Goal: Task Accomplishment & Management: Manage account settings

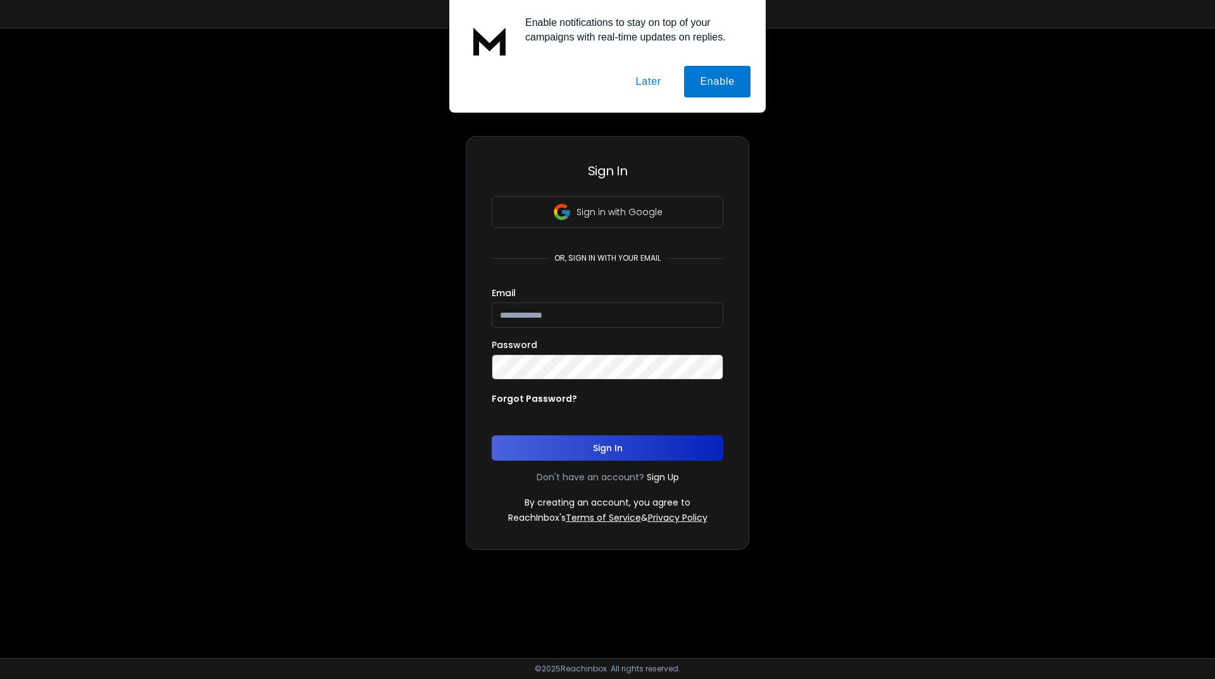
click at [655, 75] on button "Later" at bounding box center [647, 82] width 57 height 32
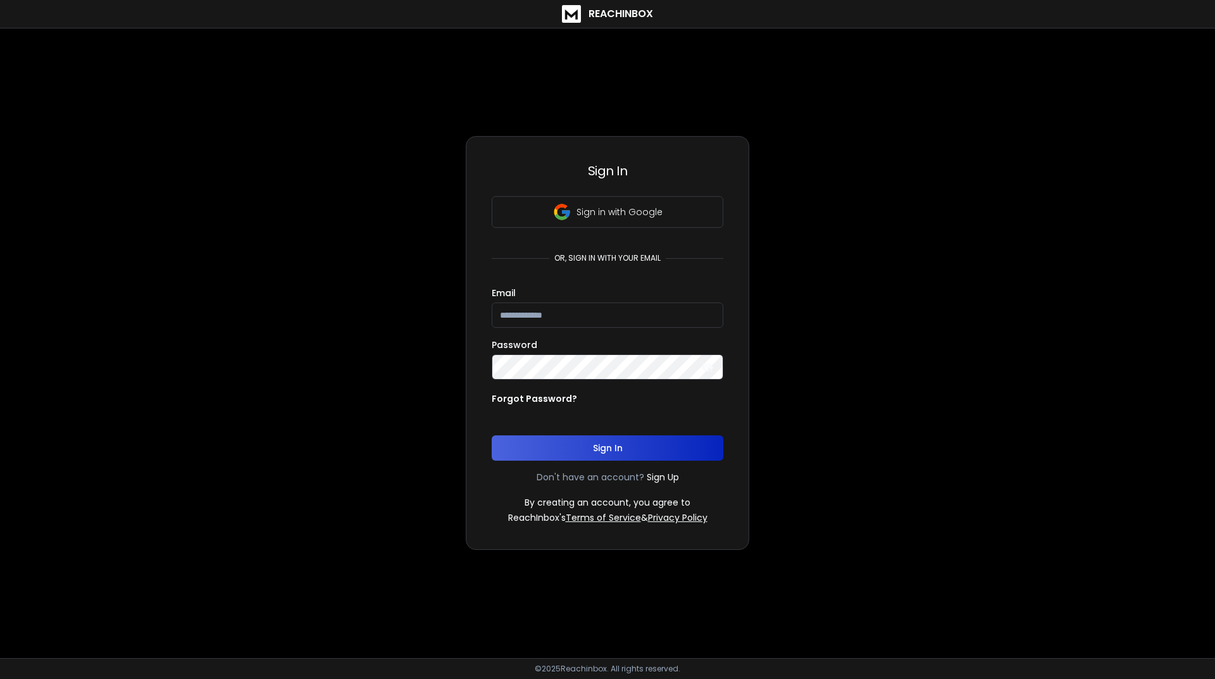
click at [537, 320] on input "email" at bounding box center [608, 314] width 232 height 25
paste input "**********"
type input "**********"
click at [583, 444] on button "Sign In" at bounding box center [608, 447] width 232 height 25
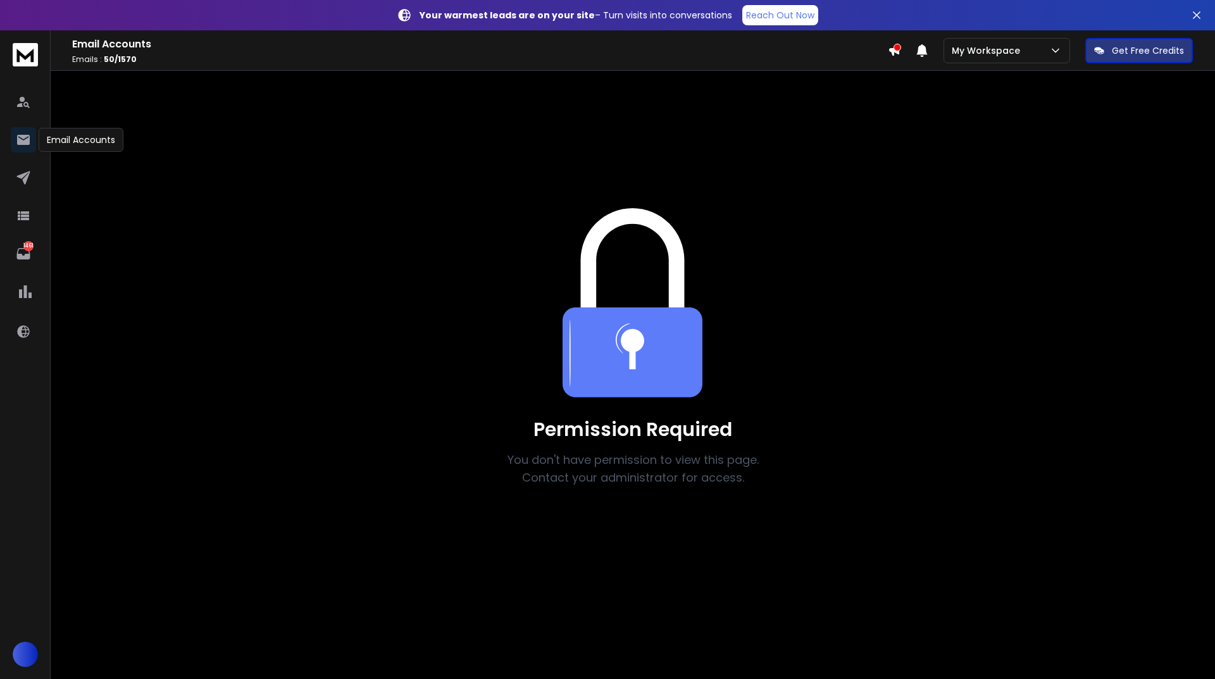
click at [18, 140] on icon at bounding box center [23, 140] width 13 height 10
click at [25, 139] on icon at bounding box center [23, 140] width 13 height 10
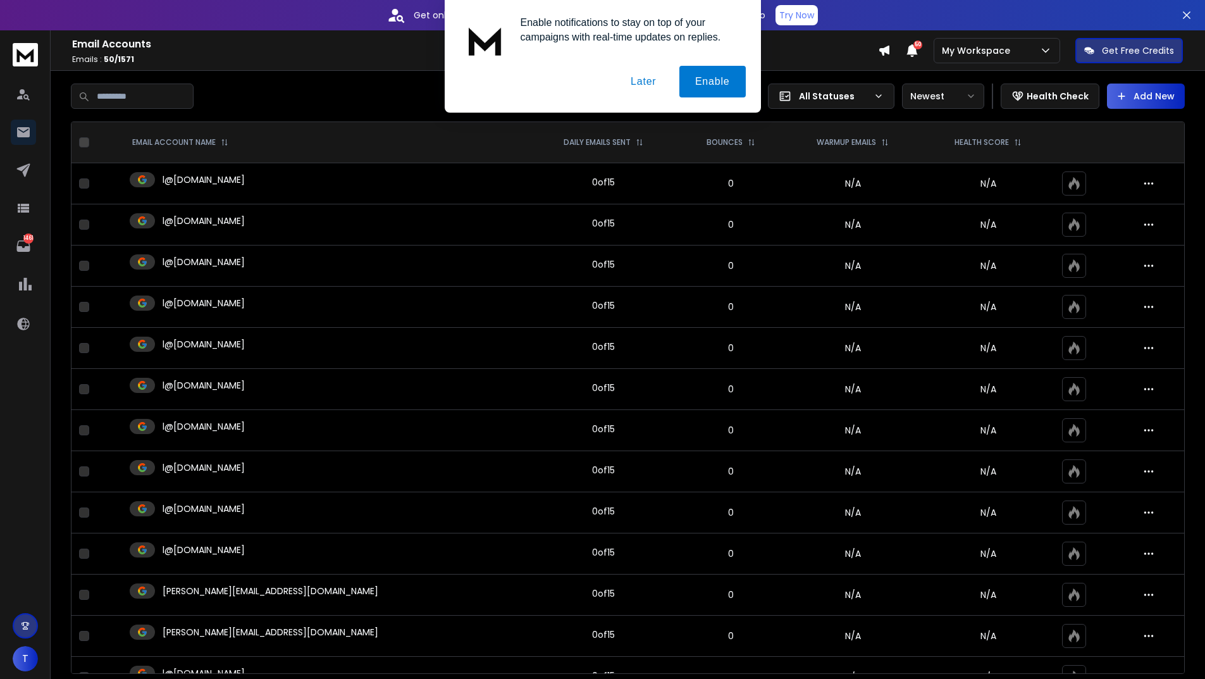
click at [646, 74] on button "Later" at bounding box center [643, 82] width 57 height 32
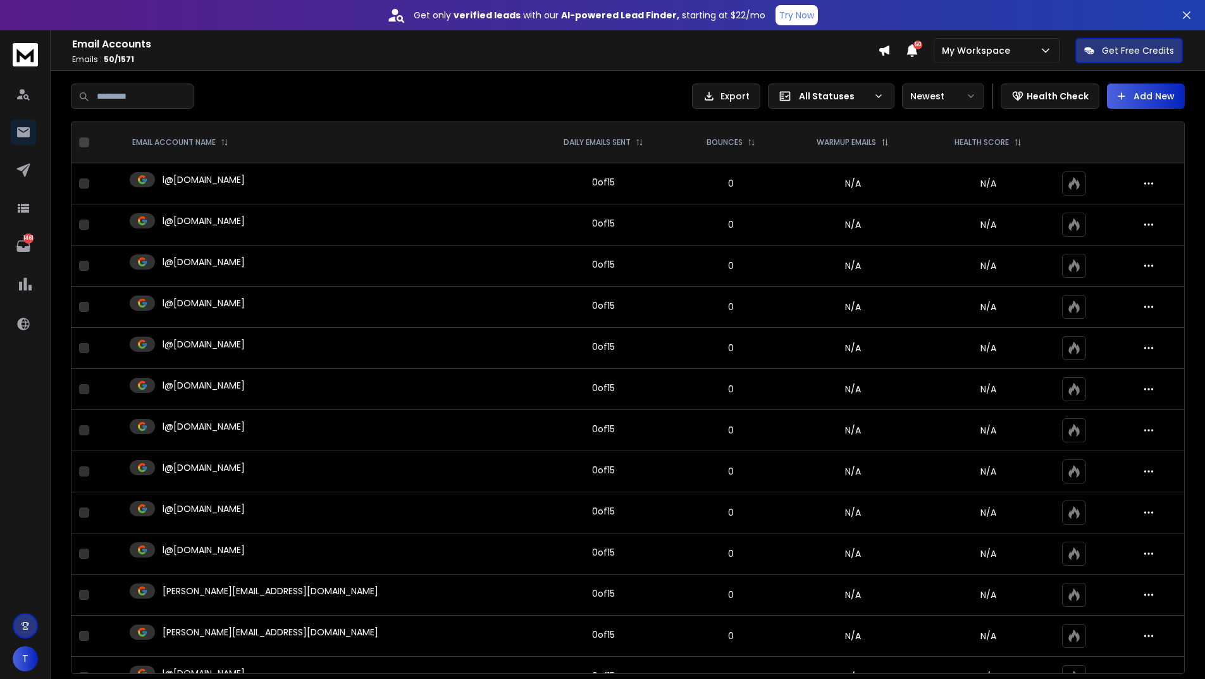
drag, startPoint x: 1124, startPoint y: 94, endPoint x: 1023, endPoint y: 246, distance: 182.3
click at [1126, 95] on icon at bounding box center [1121, 96] width 9 height 9
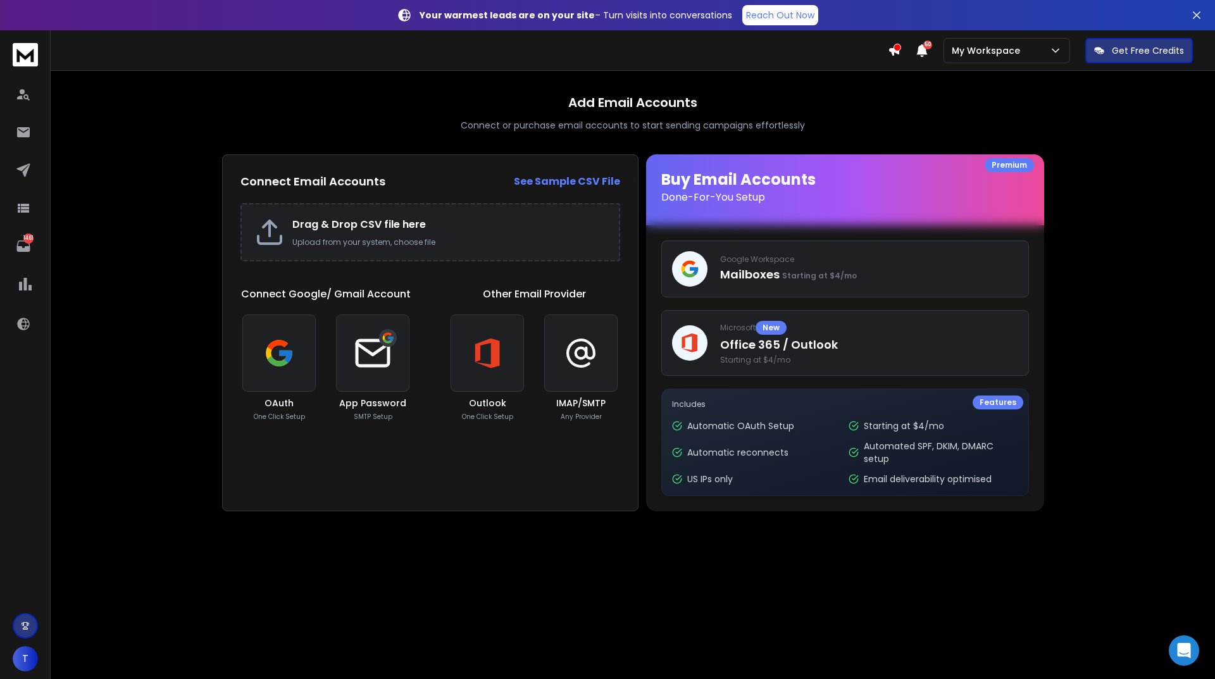
click at [275, 348] on icon at bounding box center [279, 353] width 32 height 38
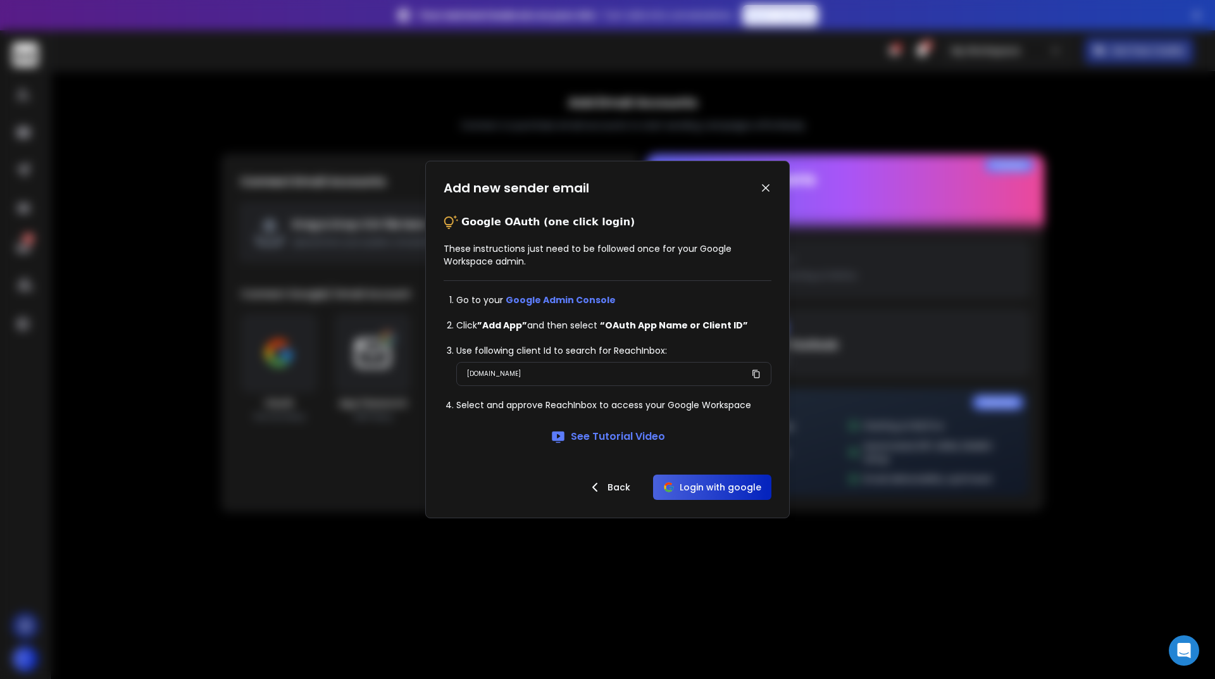
click at [713, 485] on button "Login with google" at bounding box center [712, 487] width 118 height 25
click at [686, 485] on button "Login with google" at bounding box center [712, 487] width 118 height 25
click at [735, 492] on button "Login with google" at bounding box center [712, 487] width 118 height 25
click at [704, 495] on button "Login with google" at bounding box center [712, 487] width 118 height 25
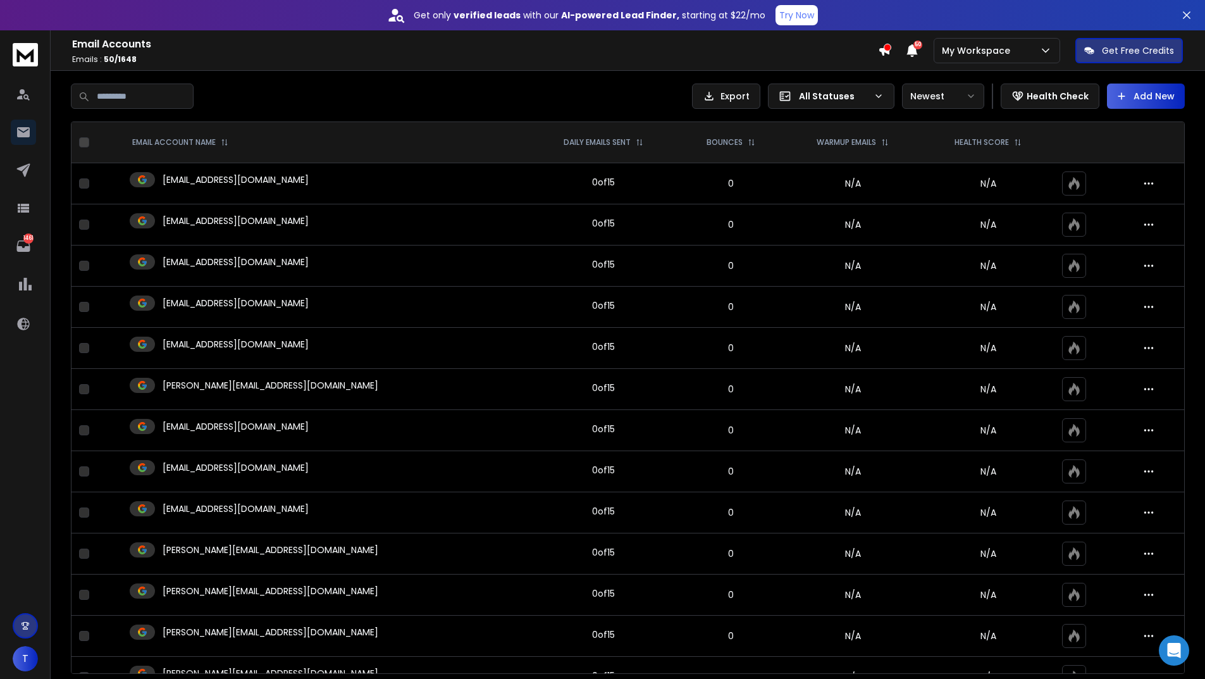
click at [1143, 96] on button "Add New" at bounding box center [1146, 96] width 78 height 25
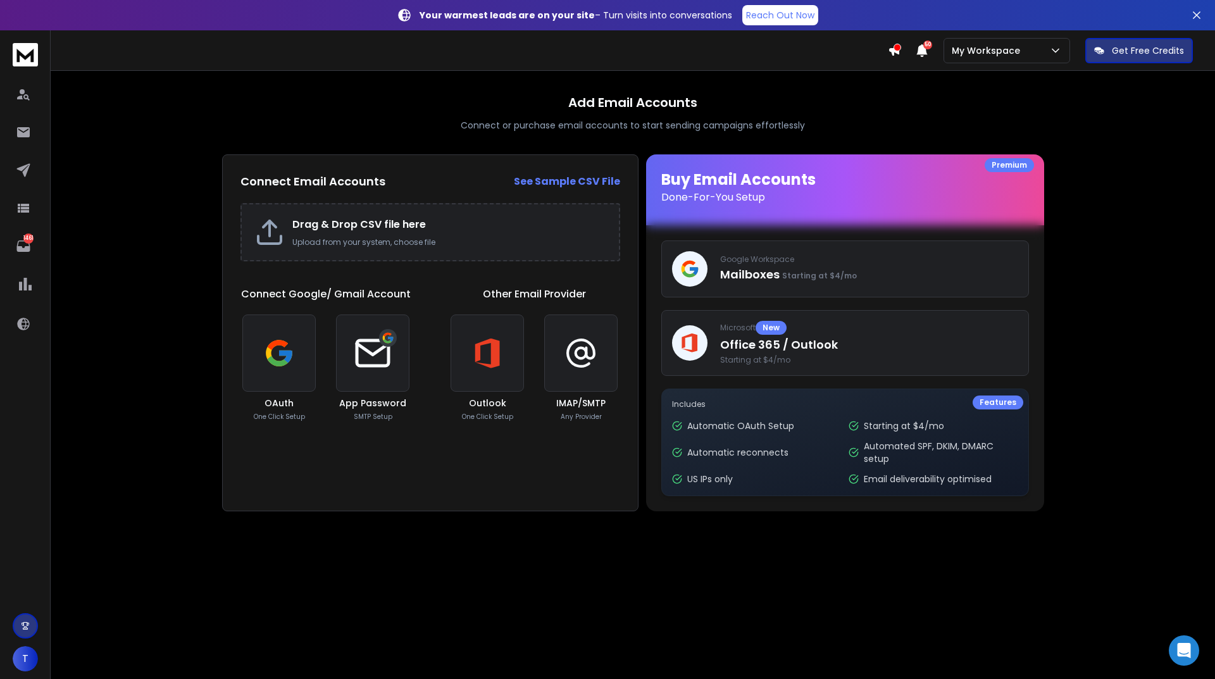
click at [288, 333] on div at bounding box center [278, 352] width 73 height 77
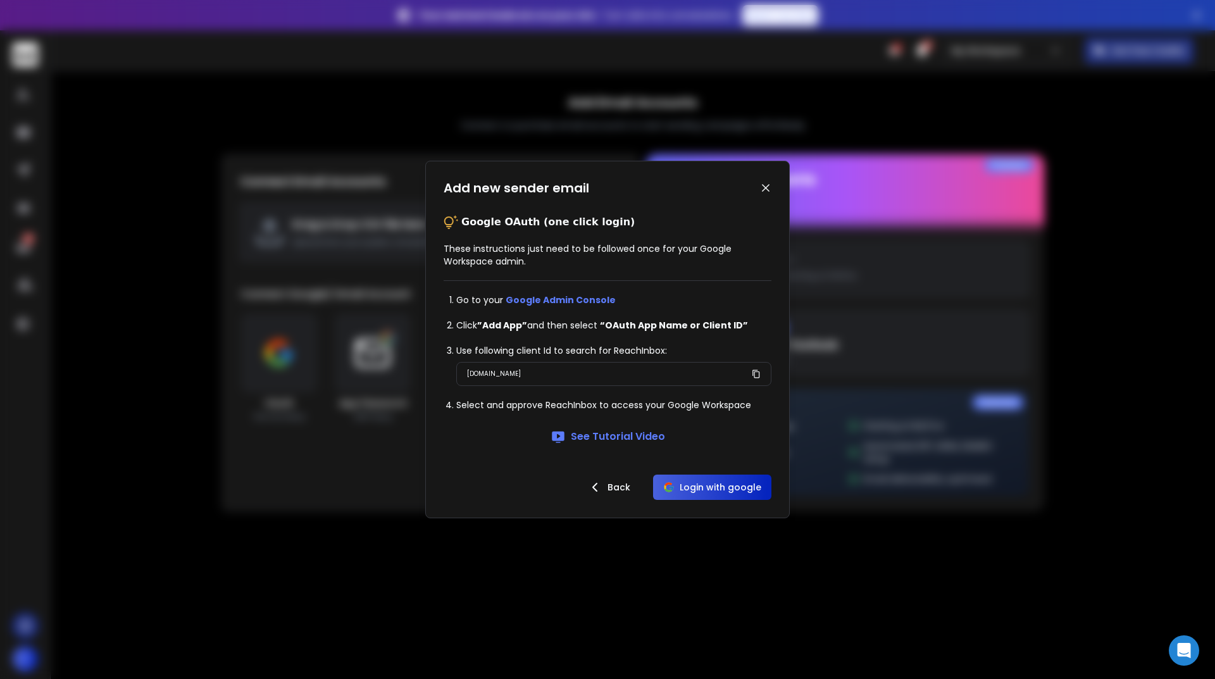
click at [706, 490] on button "Login with google" at bounding box center [712, 487] width 118 height 25
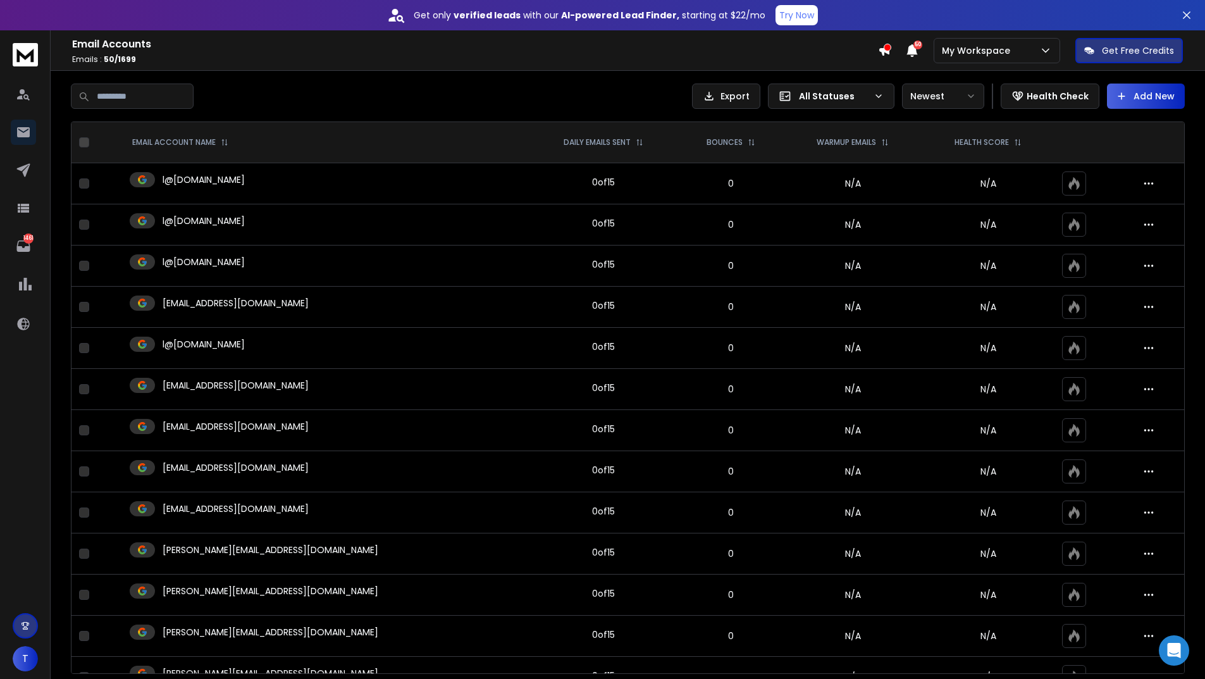
click at [1137, 85] on button "Add New" at bounding box center [1146, 96] width 78 height 25
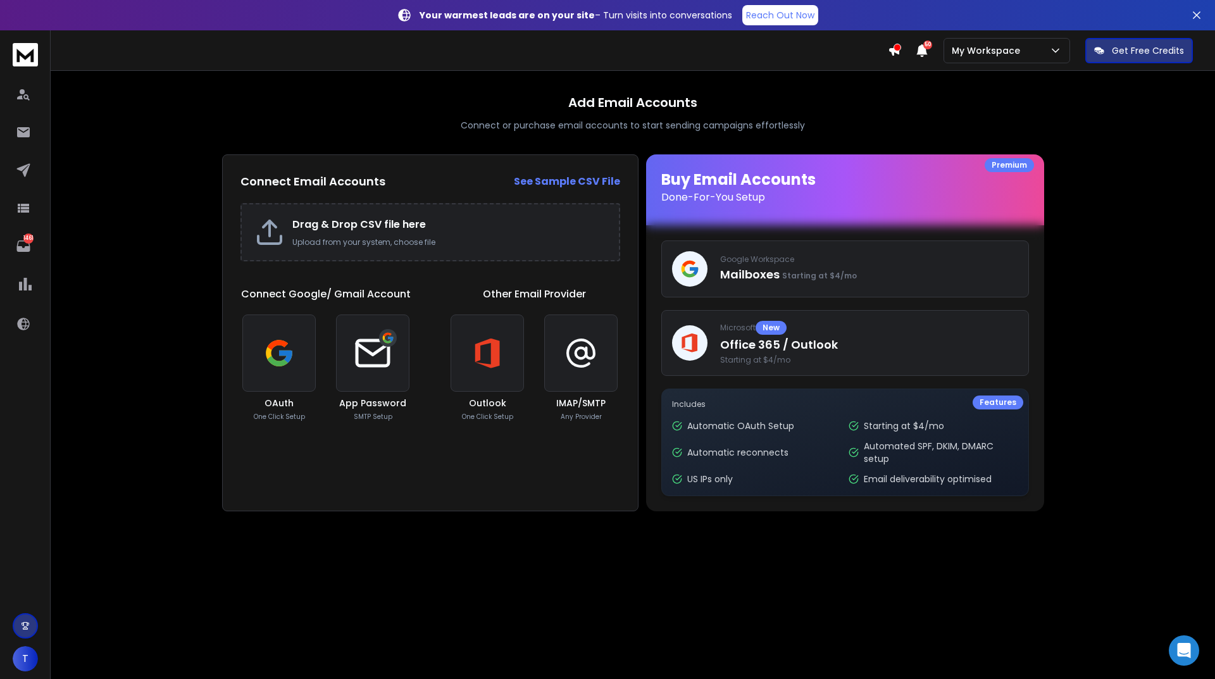
click at [295, 357] on icon at bounding box center [279, 353] width 32 height 38
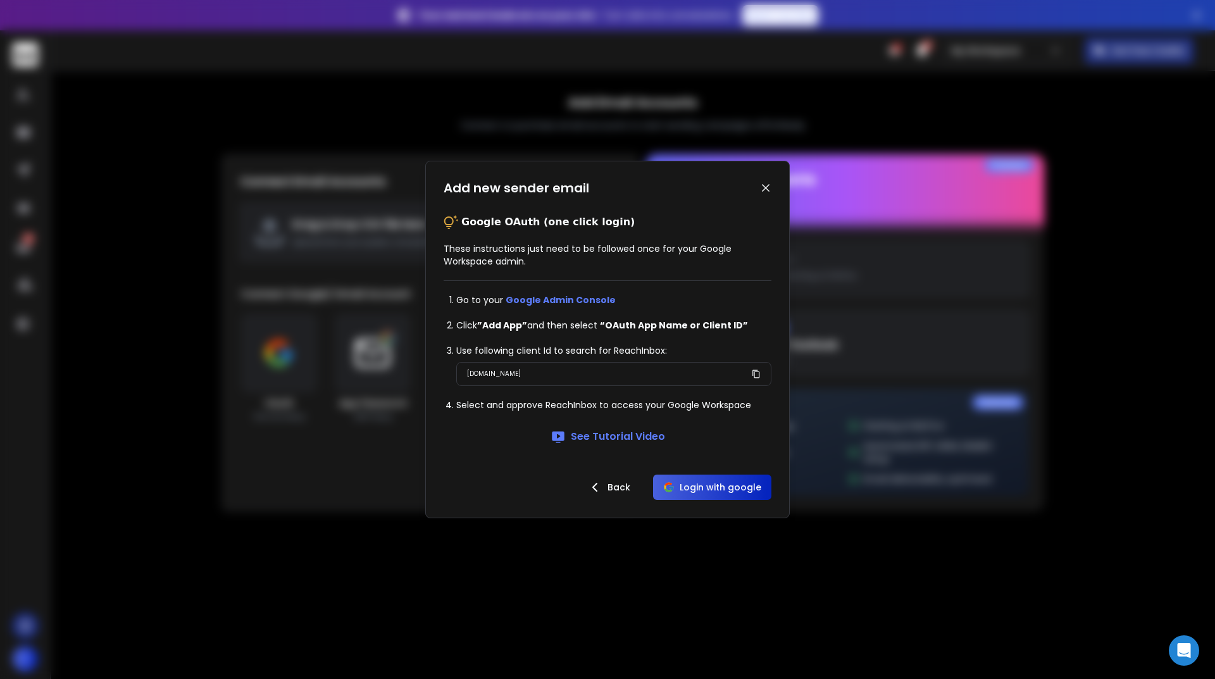
click at [712, 485] on button "Login with google" at bounding box center [712, 487] width 118 height 25
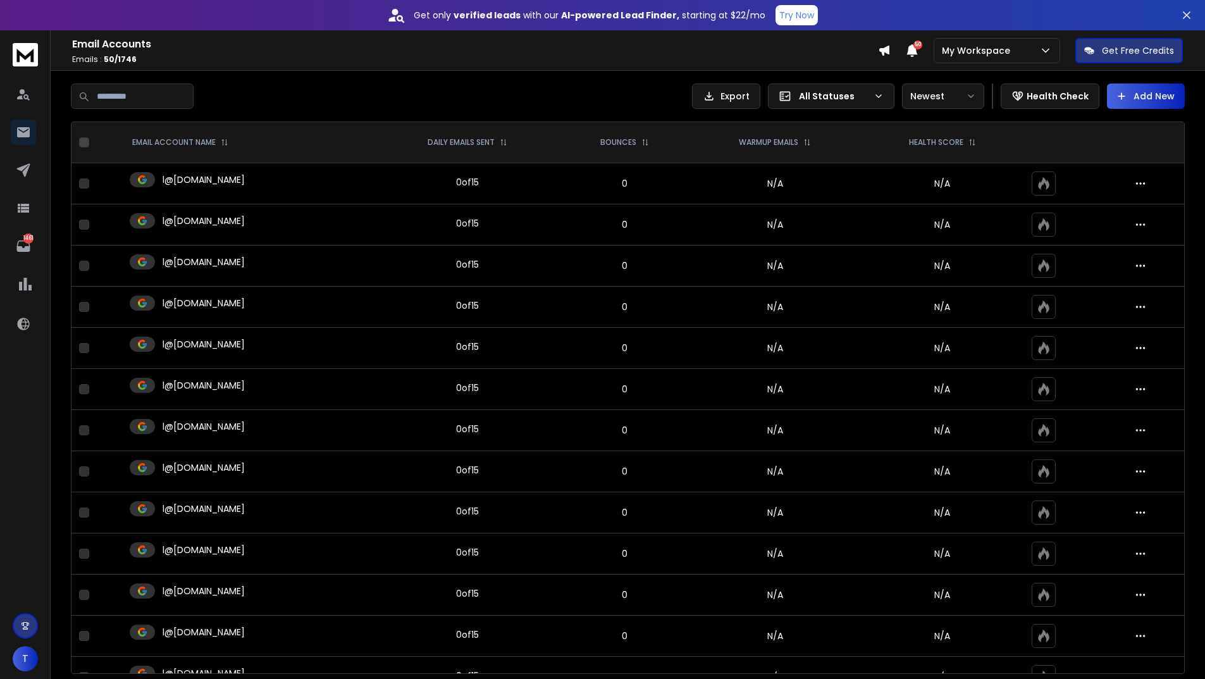
click at [1143, 93] on button "Add New" at bounding box center [1146, 96] width 78 height 25
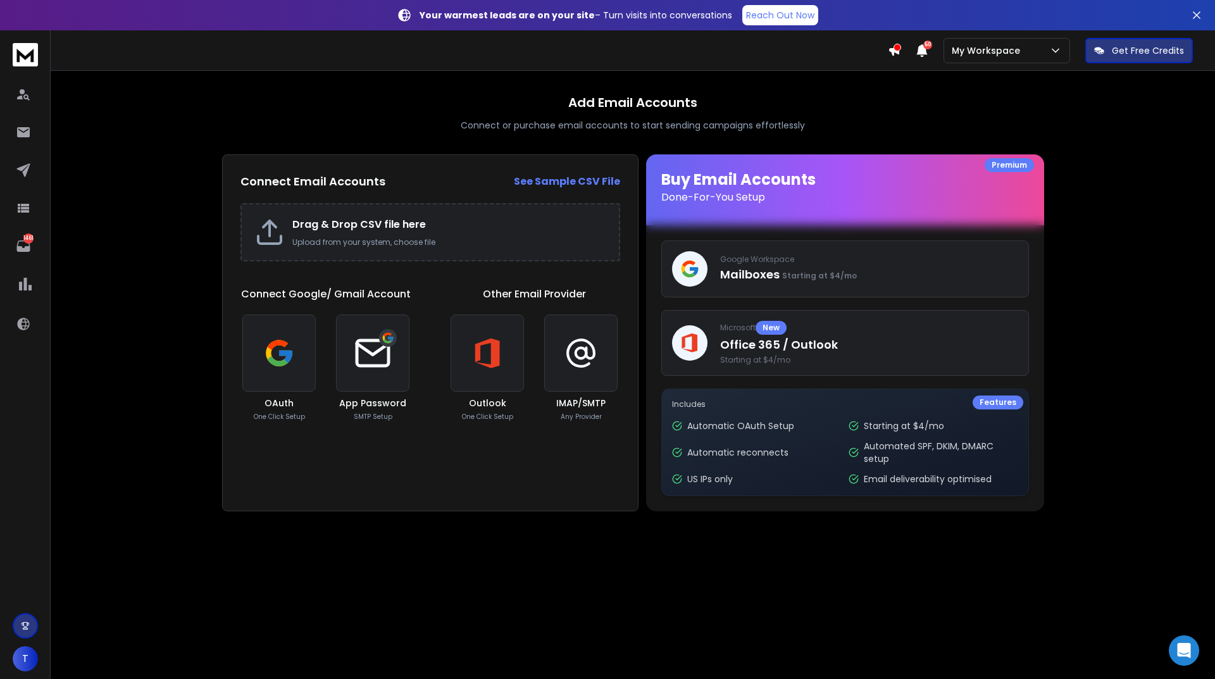
click at [278, 372] on div at bounding box center [278, 352] width 73 height 77
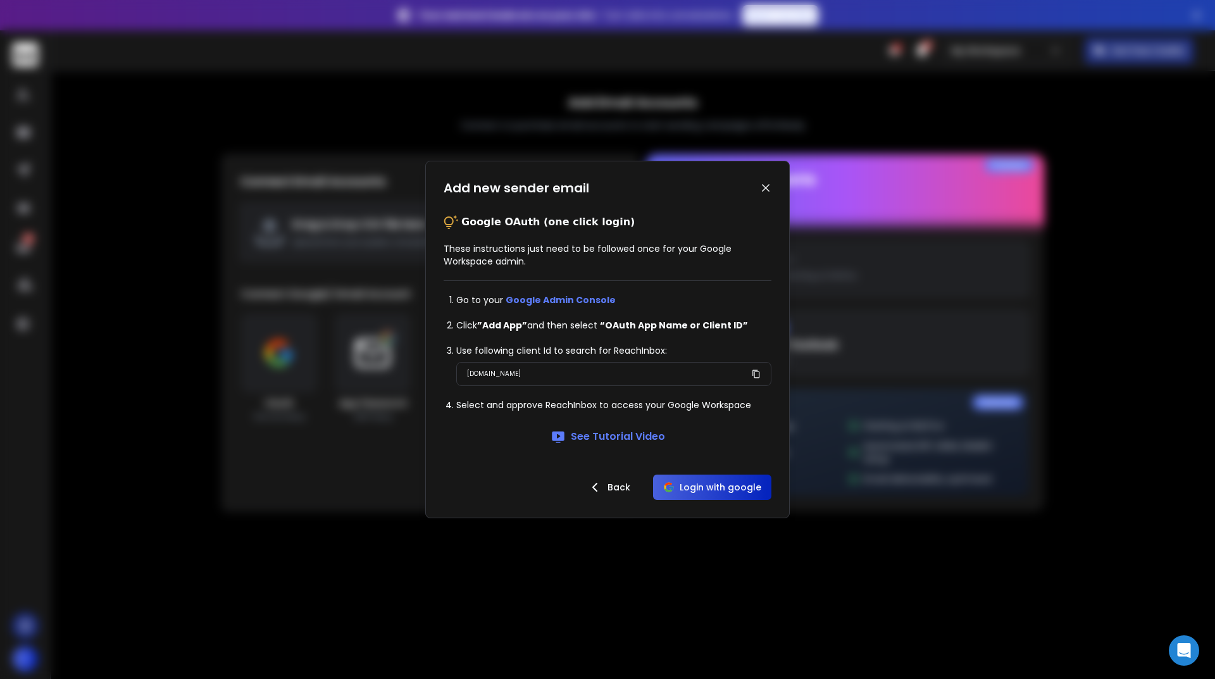
click at [695, 480] on button "Login with google" at bounding box center [712, 487] width 118 height 25
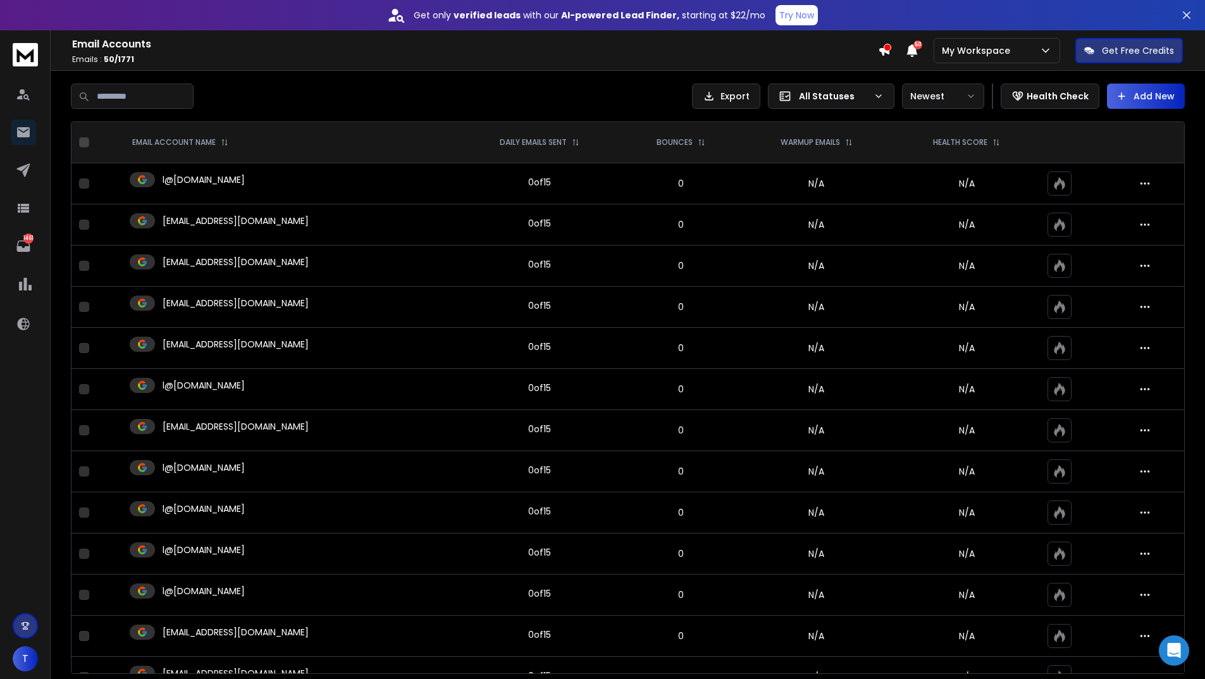
drag, startPoint x: 1142, startPoint y: 95, endPoint x: 1143, endPoint y: 109, distance: 14.0
click at [1142, 94] on button "Add New" at bounding box center [1146, 96] width 78 height 25
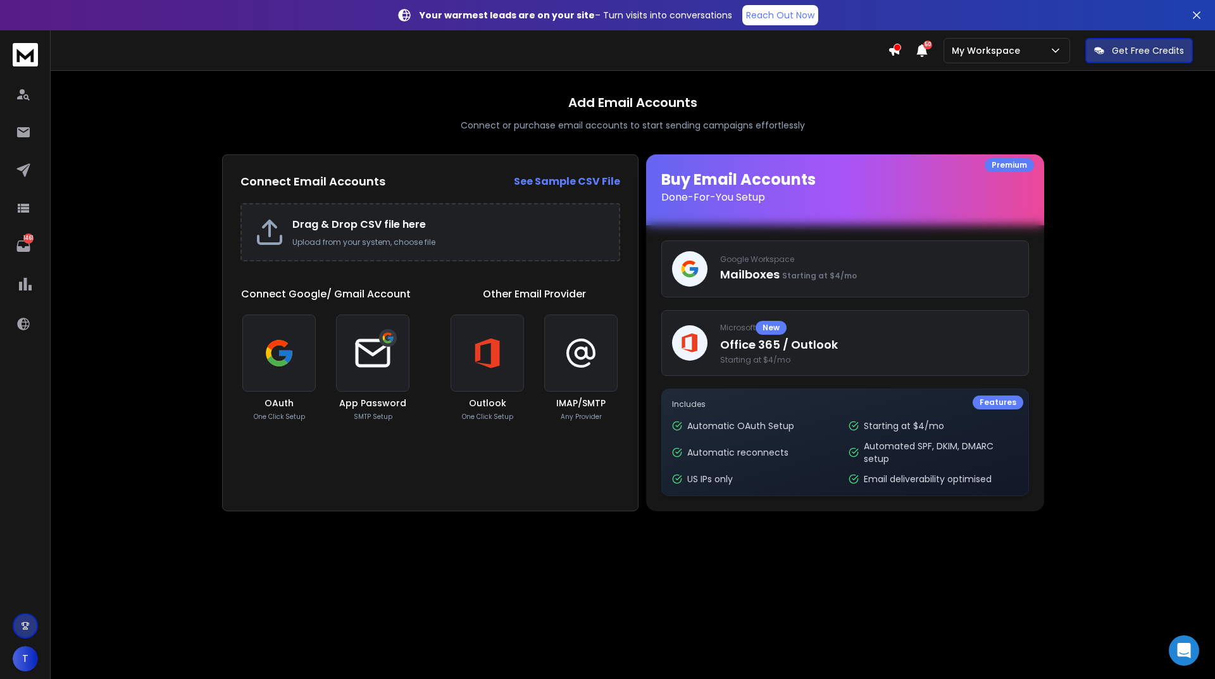
click at [289, 366] on icon at bounding box center [279, 353] width 32 height 38
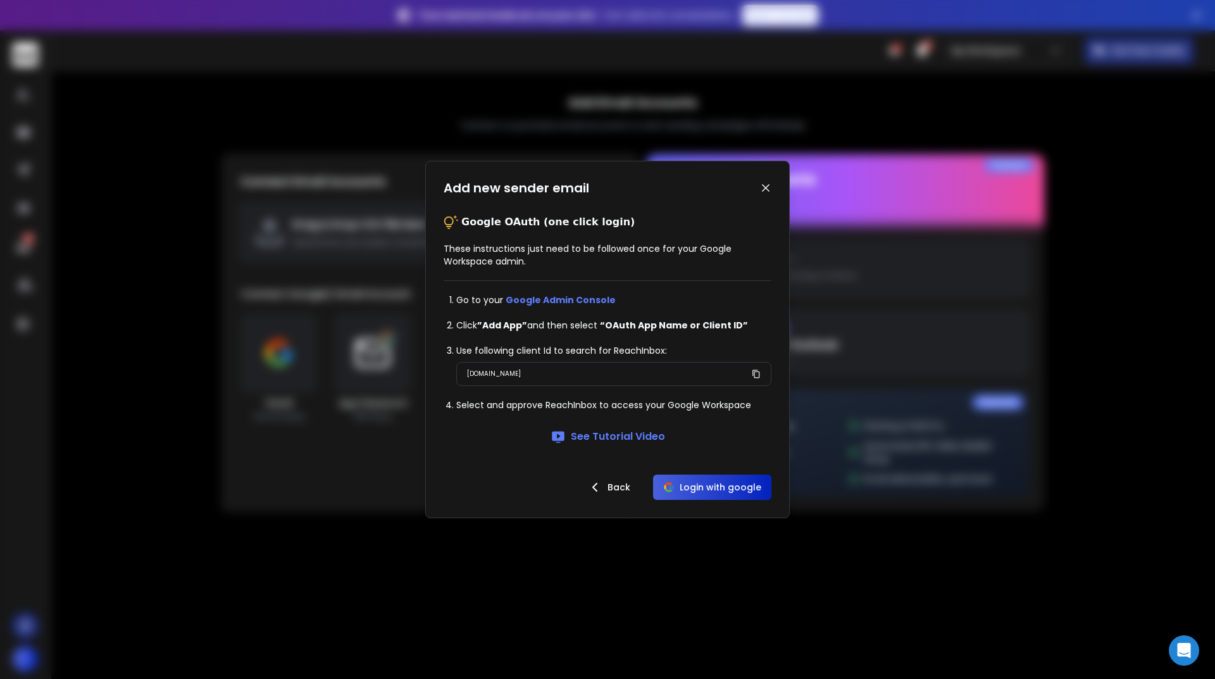
drag, startPoint x: 697, startPoint y: 485, endPoint x: 675, endPoint y: 475, distance: 24.4
click at [698, 485] on button "Login with google" at bounding box center [712, 487] width 118 height 25
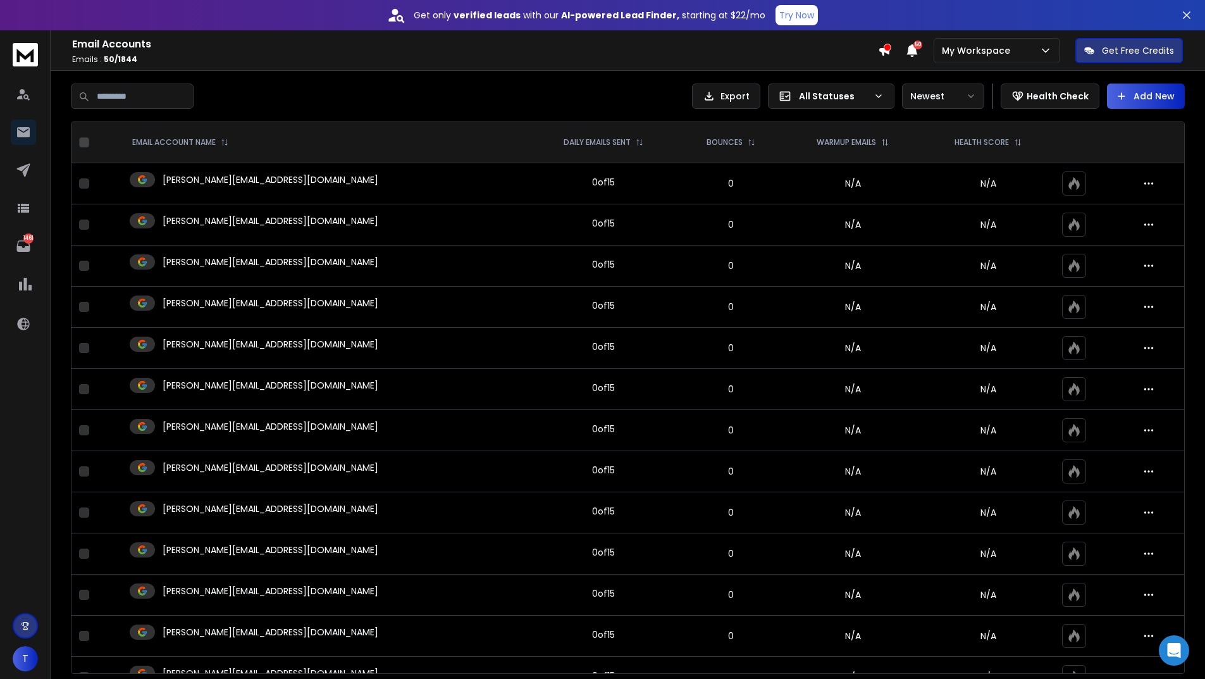
click at [1140, 99] on button "Add New" at bounding box center [1146, 96] width 78 height 25
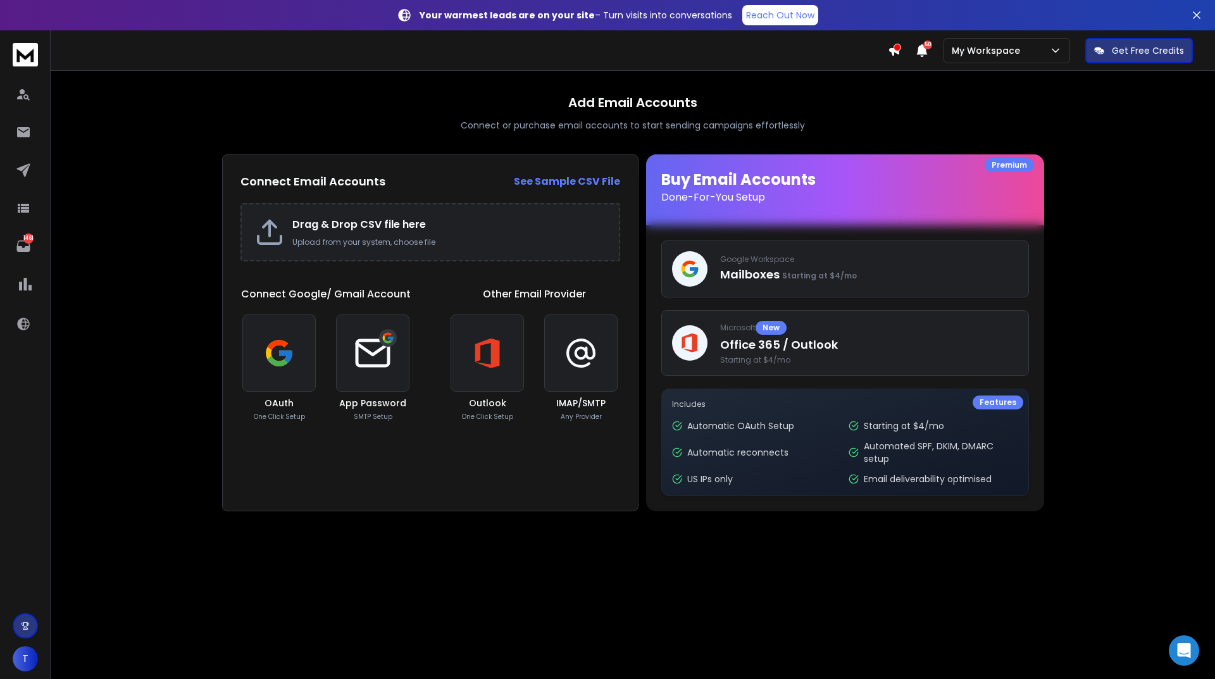
click at [252, 346] on div at bounding box center [278, 352] width 73 height 77
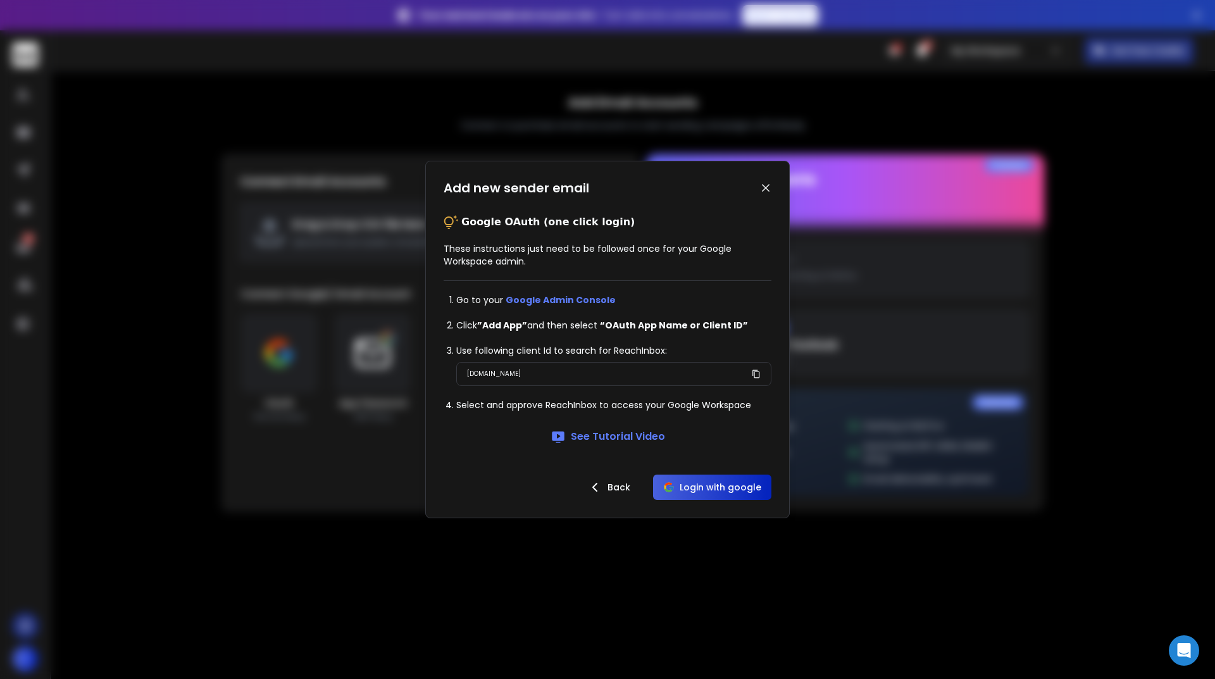
click at [715, 483] on button "Login with google" at bounding box center [712, 487] width 118 height 25
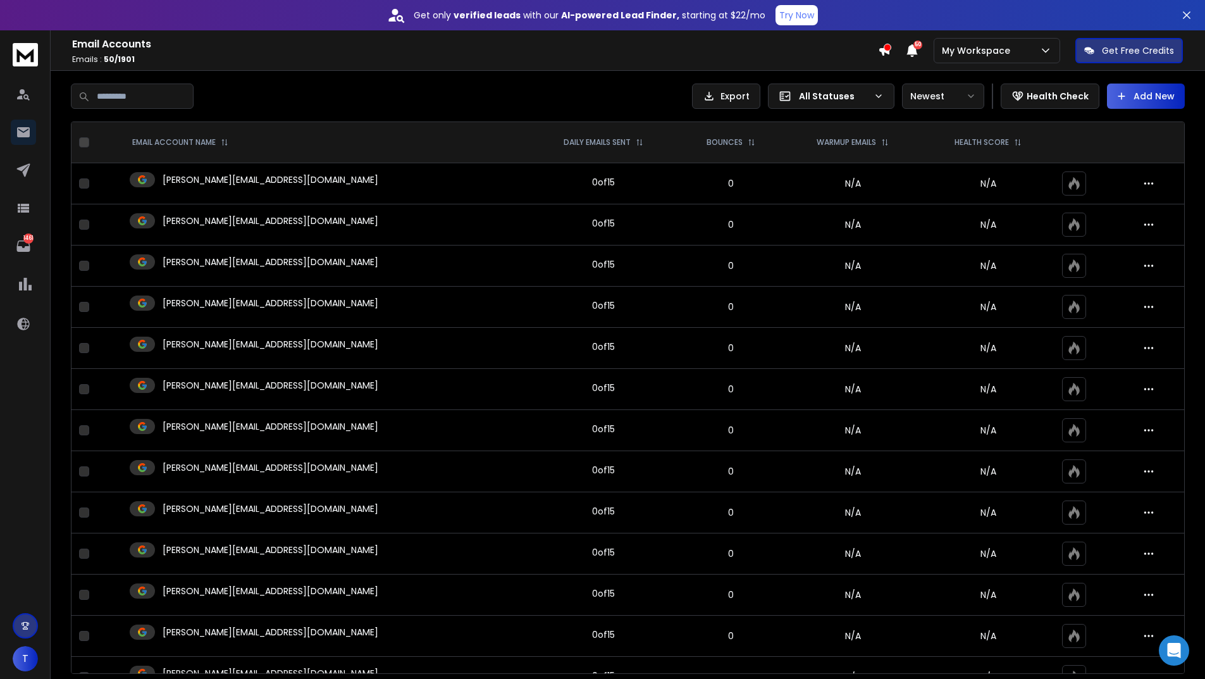
click at [1129, 90] on button "Add New" at bounding box center [1146, 96] width 78 height 25
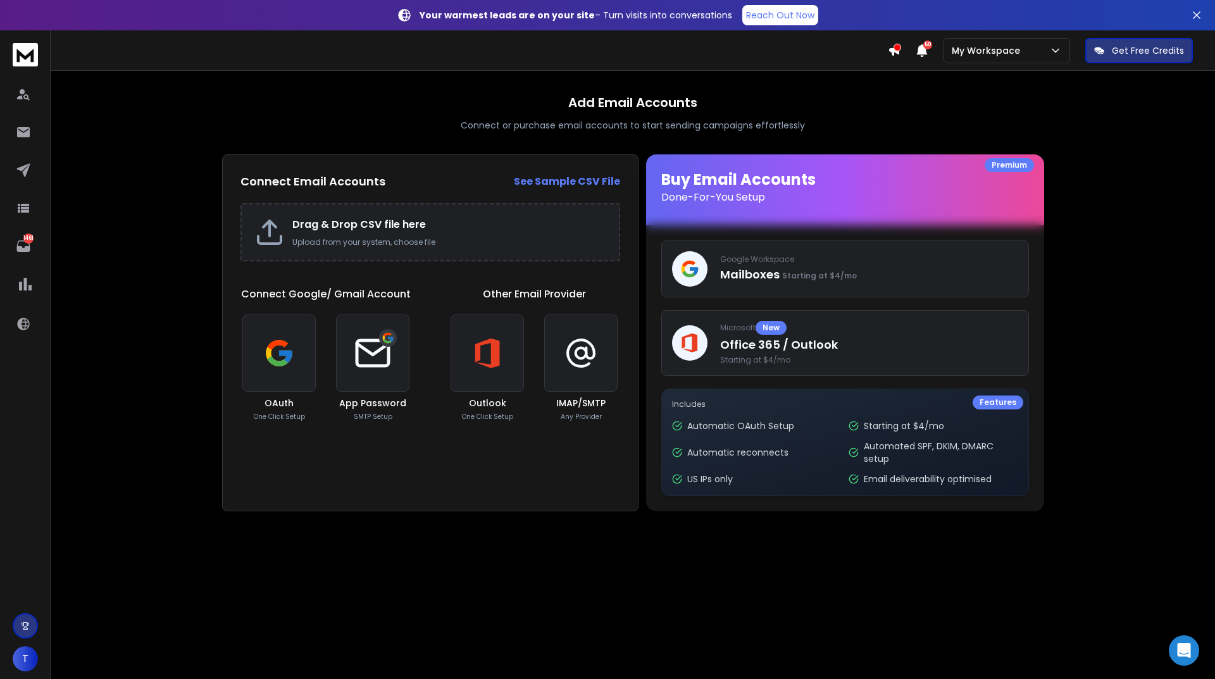
drag, startPoint x: 272, startPoint y: 356, endPoint x: 279, endPoint y: 358, distance: 7.2
click at [279, 358] on icon at bounding box center [279, 353] width 32 height 38
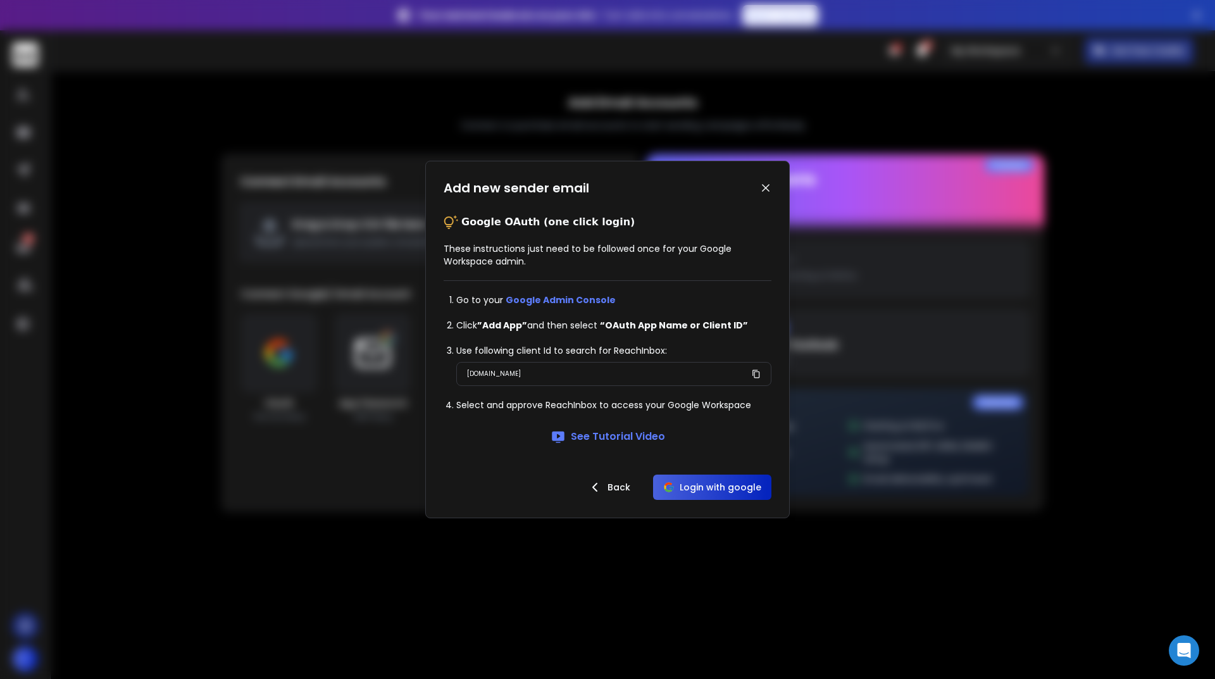
click at [695, 494] on button "Login with google" at bounding box center [712, 487] width 118 height 25
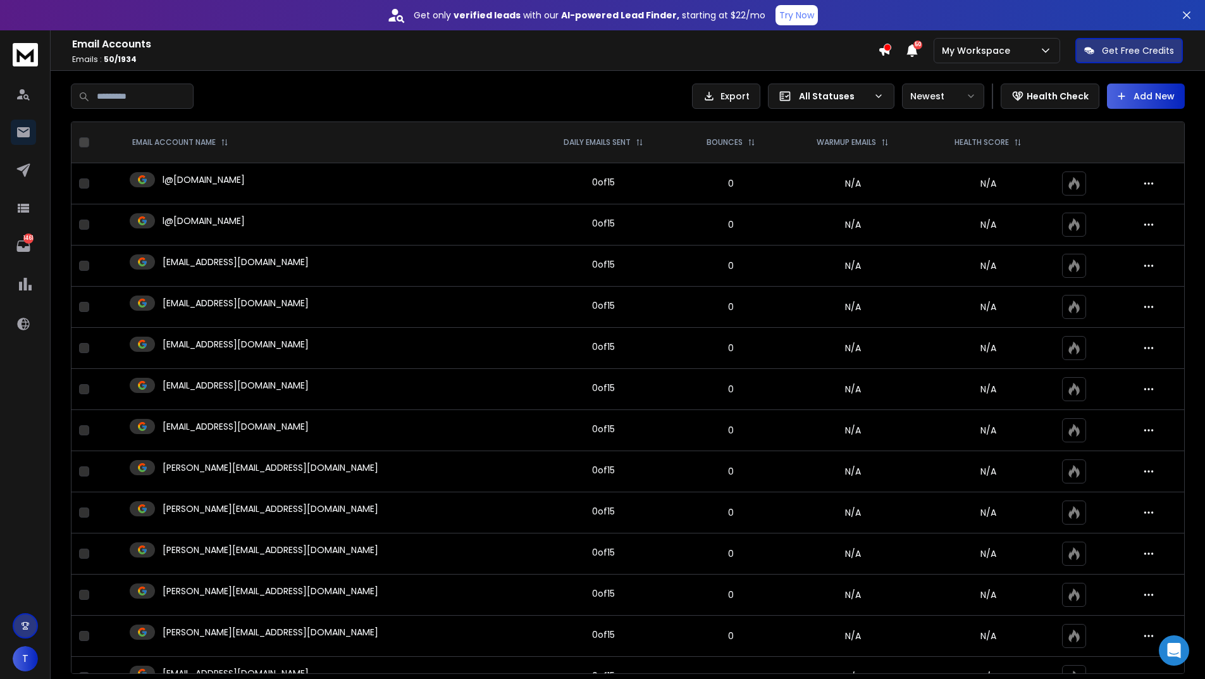
click at [1151, 99] on button "Add New" at bounding box center [1146, 96] width 78 height 25
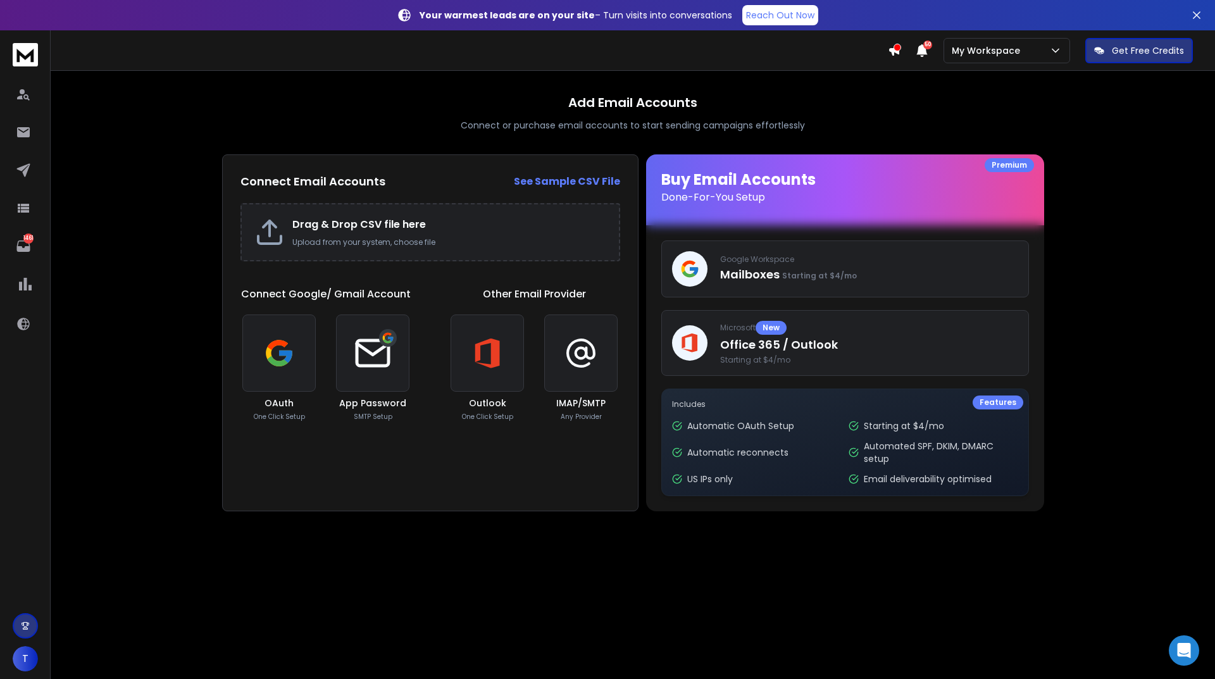
click at [291, 354] on icon at bounding box center [285, 357] width 13 height 13
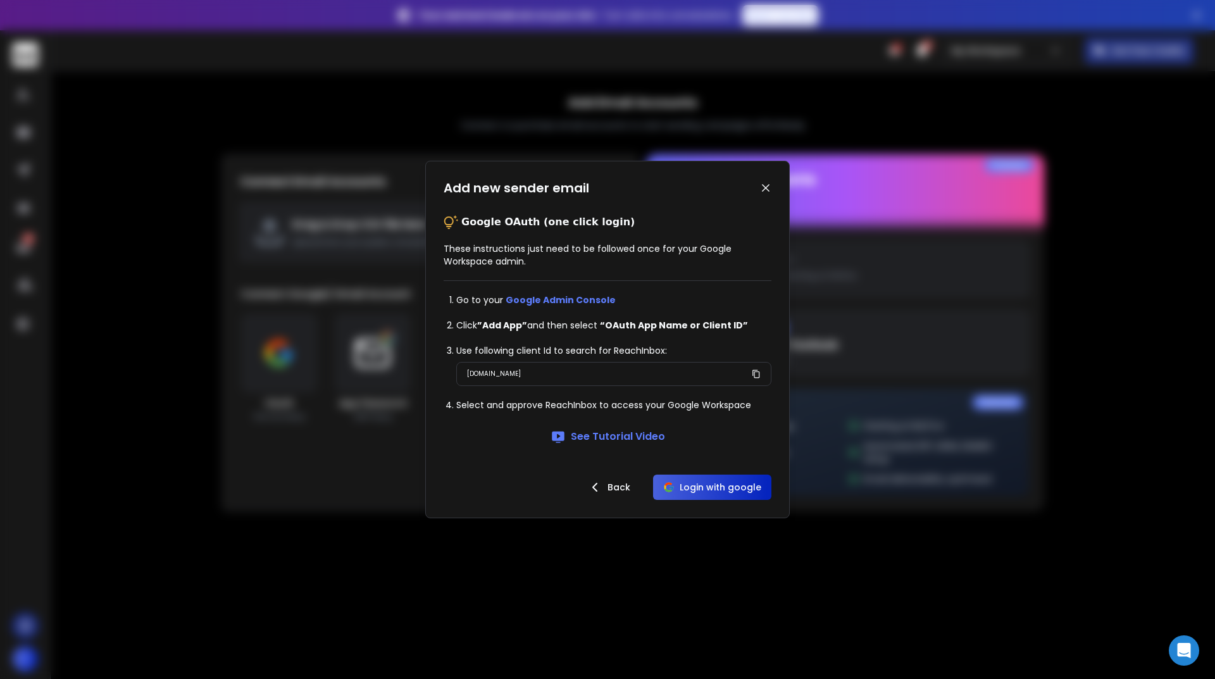
click at [686, 476] on button "Login with google" at bounding box center [712, 487] width 118 height 25
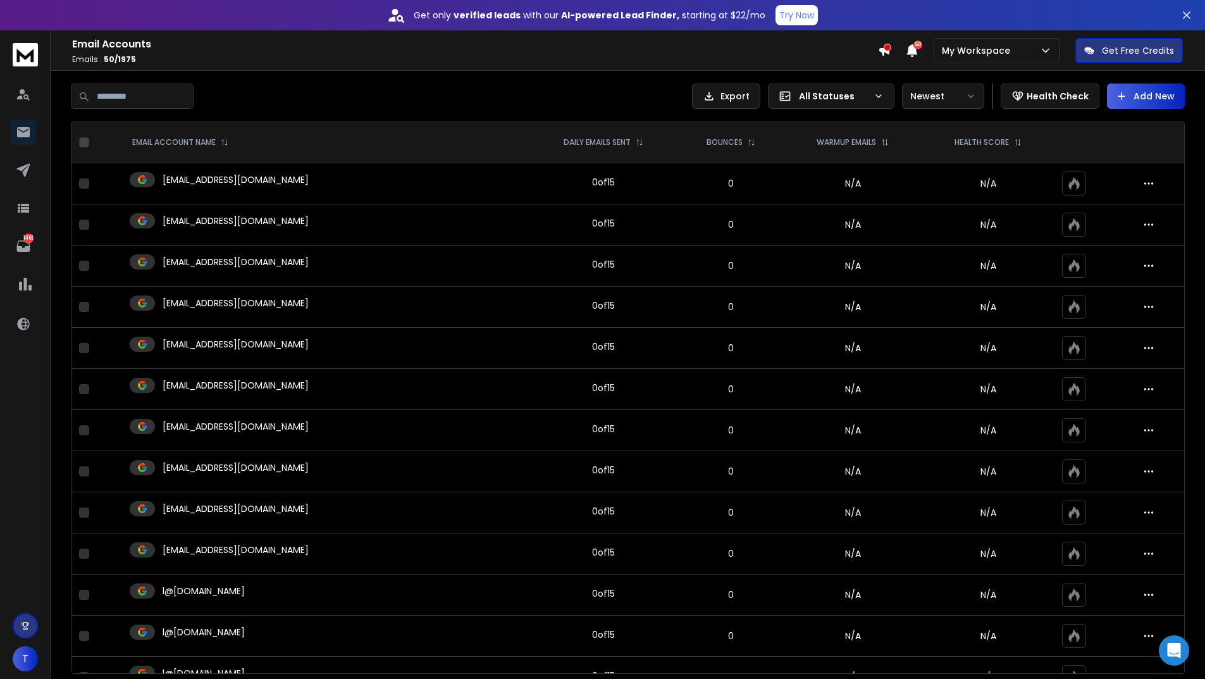
click at [1155, 96] on button "Add New" at bounding box center [1146, 96] width 78 height 25
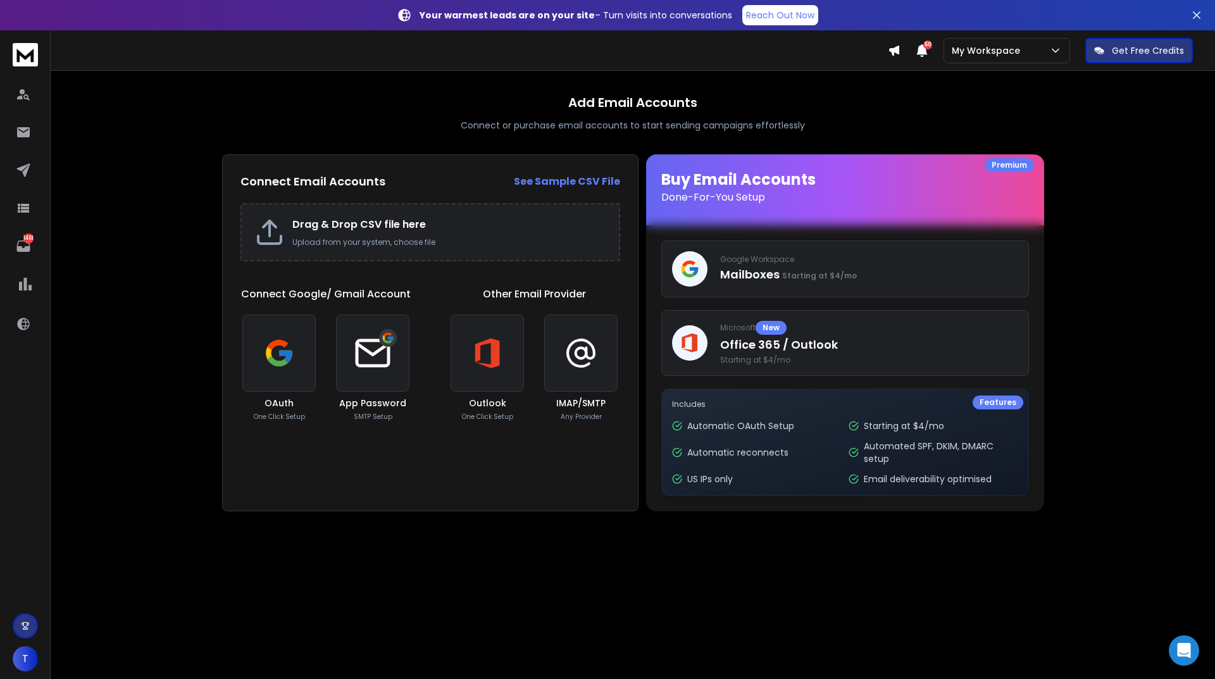
drag, startPoint x: 277, startPoint y: 367, endPoint x: 285, endPoint y: 368, distance: 8.9
click at [285, 368] on icon at bounding box center [279, 353] width 32 height 38
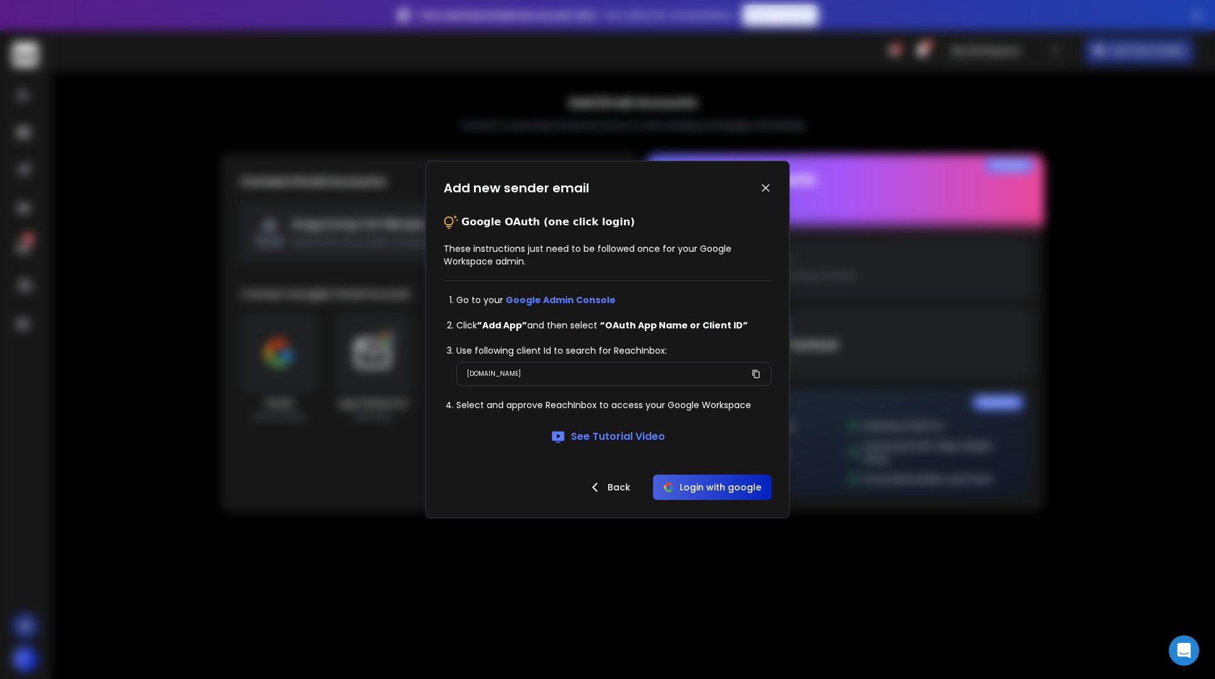
click at [707, 481] on button "Login with google" at bounding box center [712, 487] width 118 height 25
